Goal: Task Accomplishment & Management: Use online tool/utility

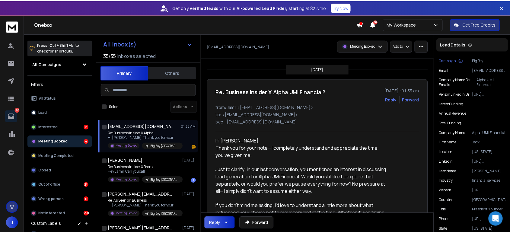
scroll to position [71, 0]
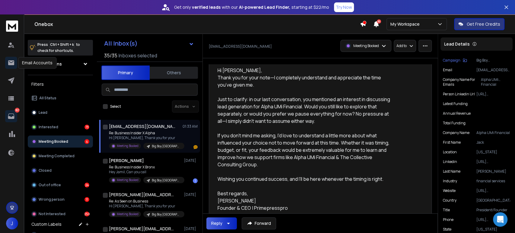
click at [11, 64] on icon at bounding box center [11, 62] width 6 height 5
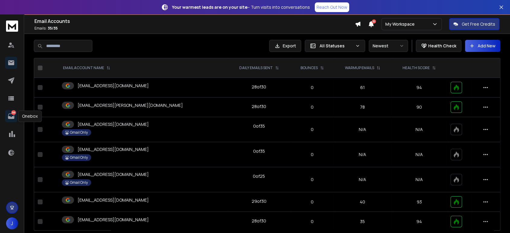
click at [11, 116] on icon at bounding box center [11, 116] width 7 height 7
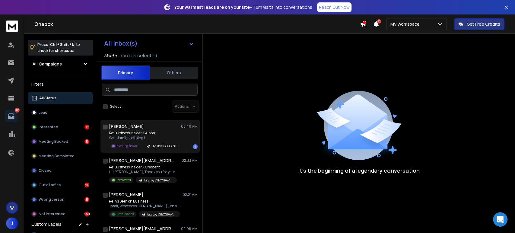
click at [166, 133] on p "Re: Business Insider X Alpha" at bounding box center [145, 133] width 72 height 5
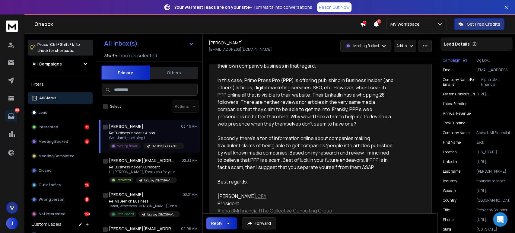
scroll to position [79, 0]
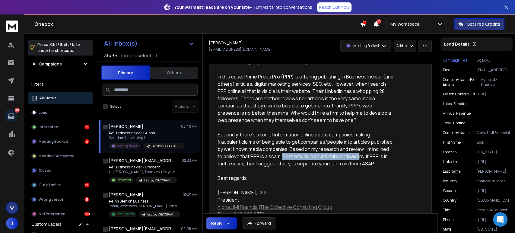
drag, startPoint x: 282, startPoint y: 156, endPoint x: 359, endPoint y: 153, distance: 77.4
click at [359, 153] on div "Secondly, there's a ton of information online about companies making fraudulent…" at bounding box center [306, 149] width 176 height 36
click at [296, 165] on div "Secondly, there's a ton of information online about companies making fraudulent…" at bounding box center [306, 149] width 176 height 36
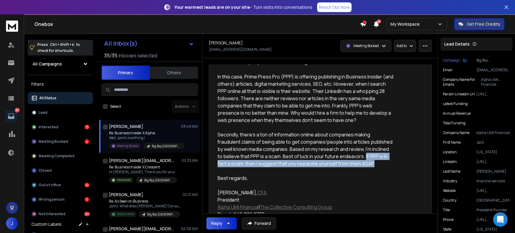
drag, startPoint x: 366, startPoint y: 155, endPoint x: 375, endPoint y: 164, distance: 12.8
click at [375, 164] on div "Secondly, there's a ton of information online about companies making fraudulent…" at bounding box center [306, 149] width 176 height 36
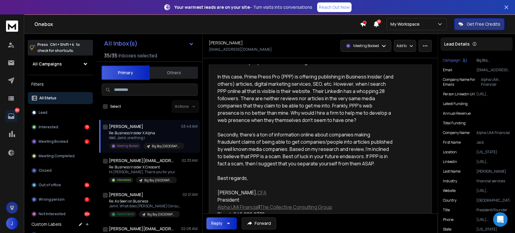
click at [316, 173] on div at bounding box center [306, 170] width 176 height 7
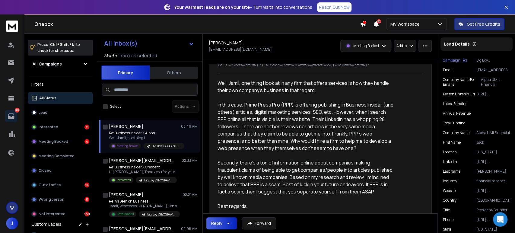
scroll to position [50, 0]
